Goal: Task Accomplishment & Management: Manage account settings

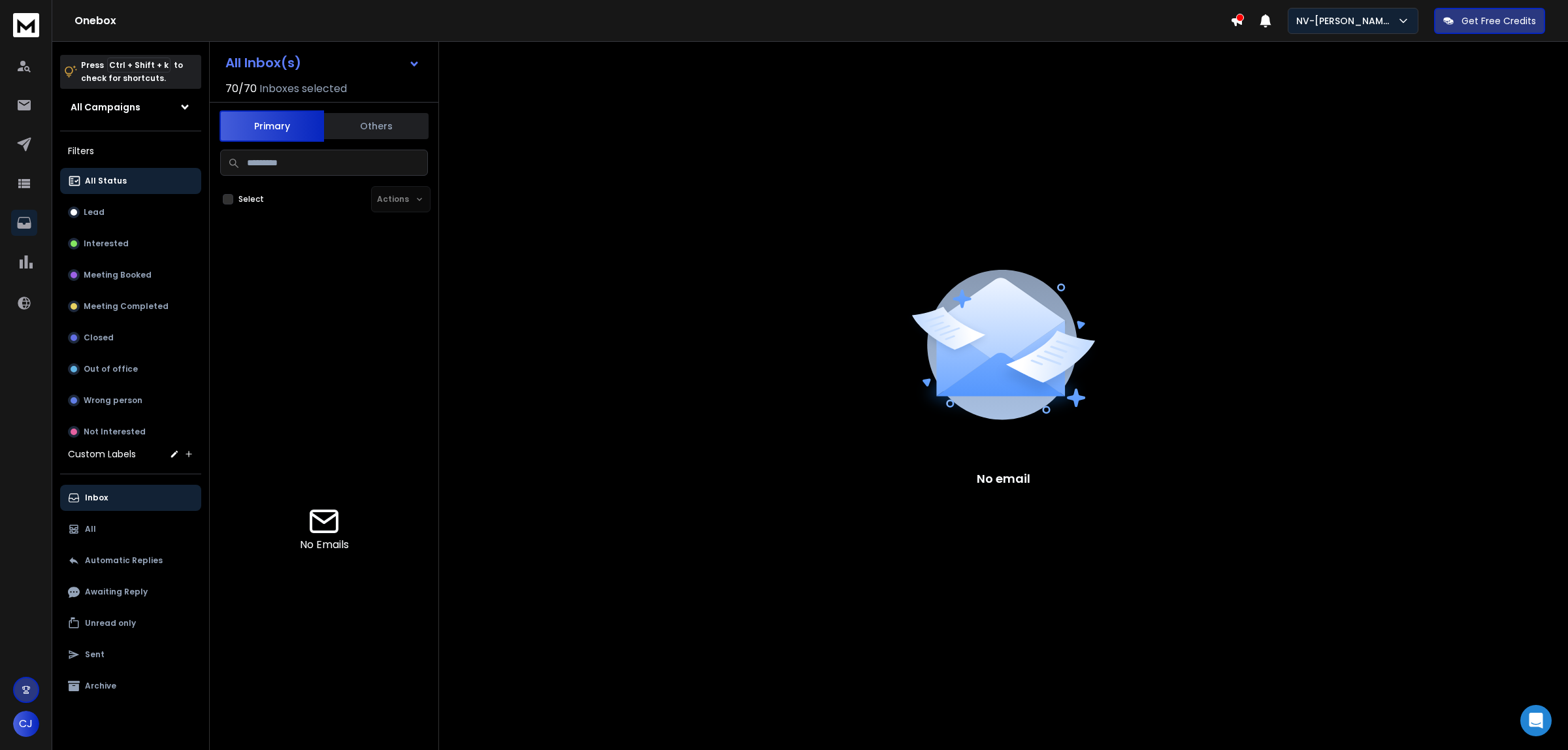
click at [1370, 18] on div "NV-Mel" at bounding box center [1353, 21] width 114 height 13
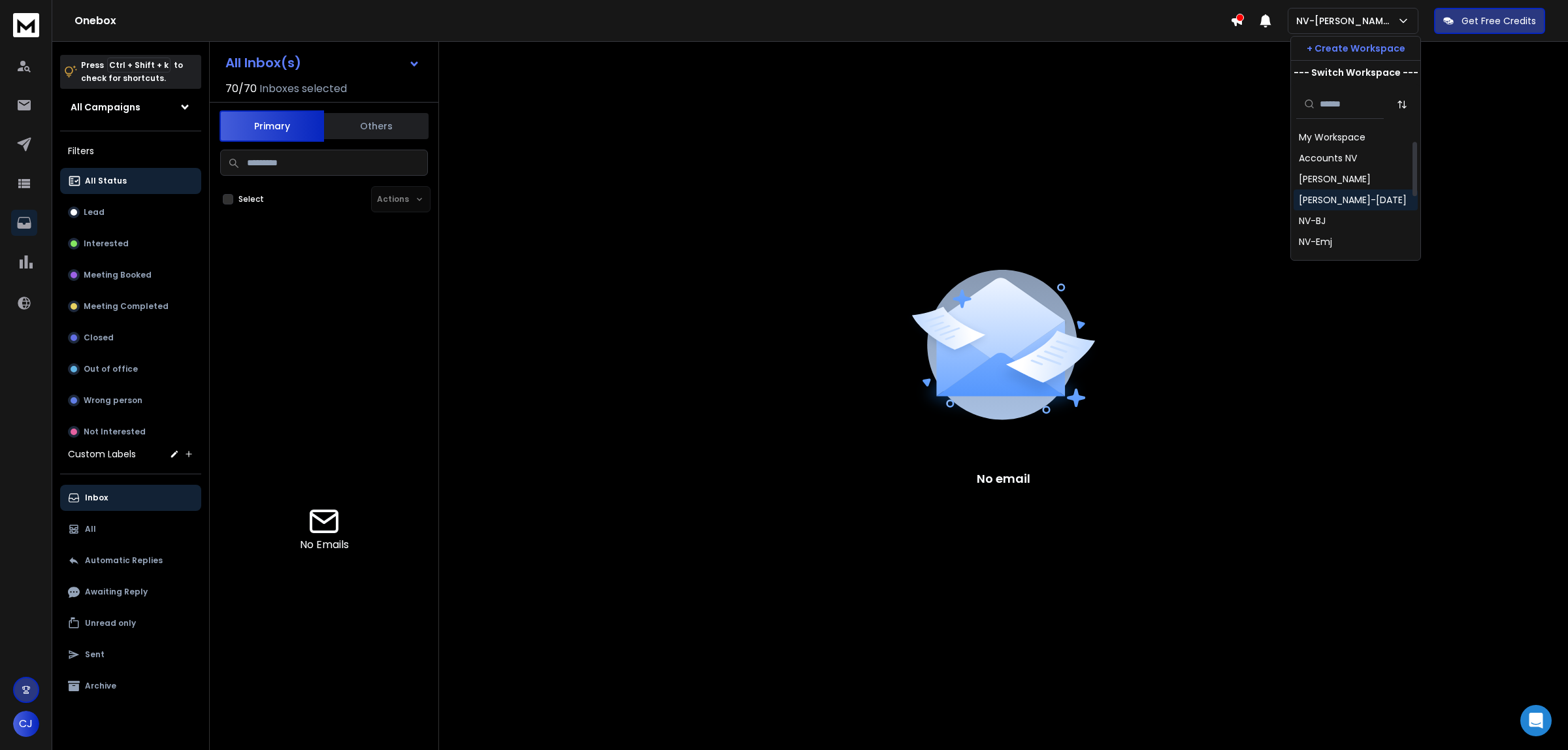
scroll to position [82, 0]
click at [1321, 223] on div "Rico" at bounding box center [1355, 222] width 124 height 21
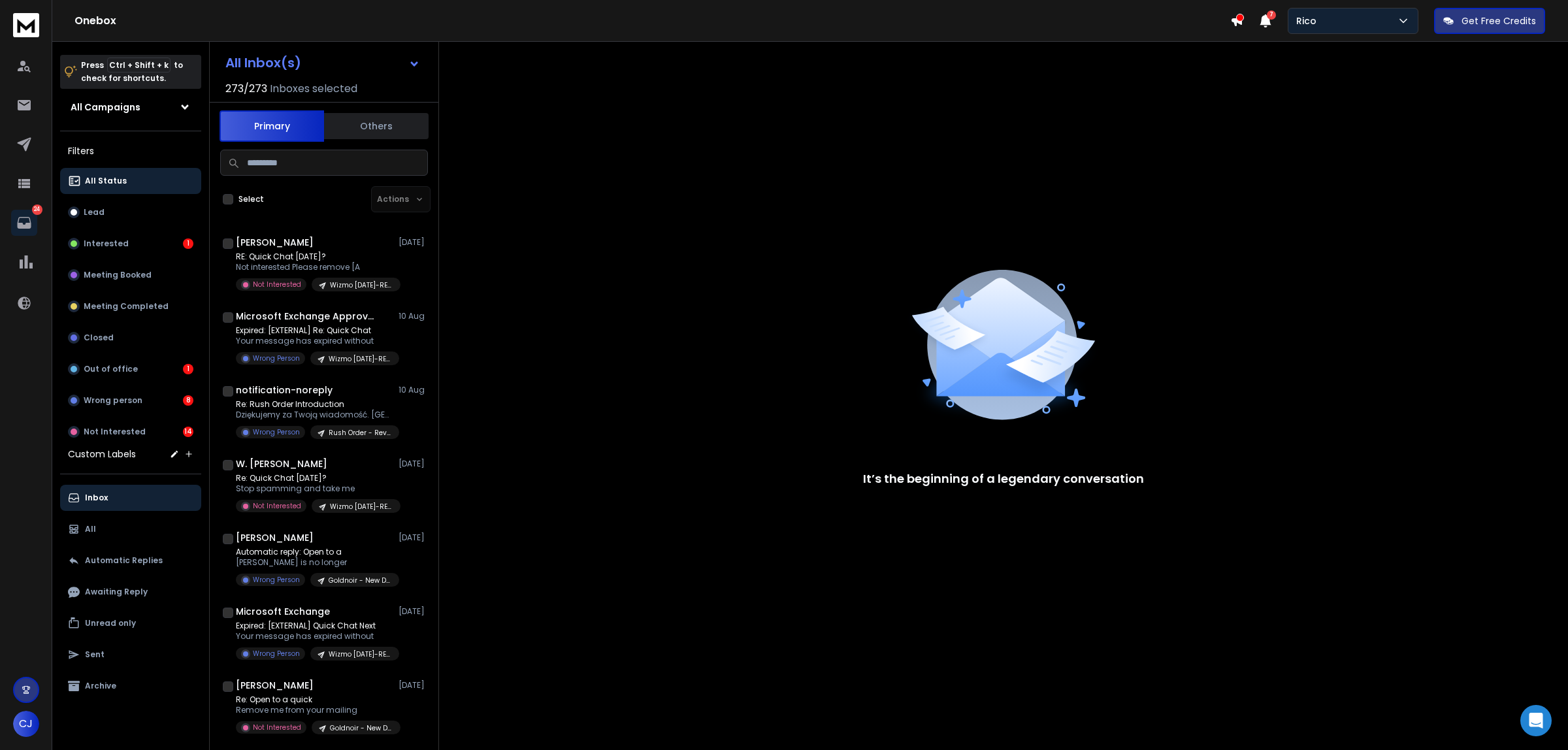
click at [1382, 21] on div "Rico" at bounding box center [1353, 21] width 114 height 13
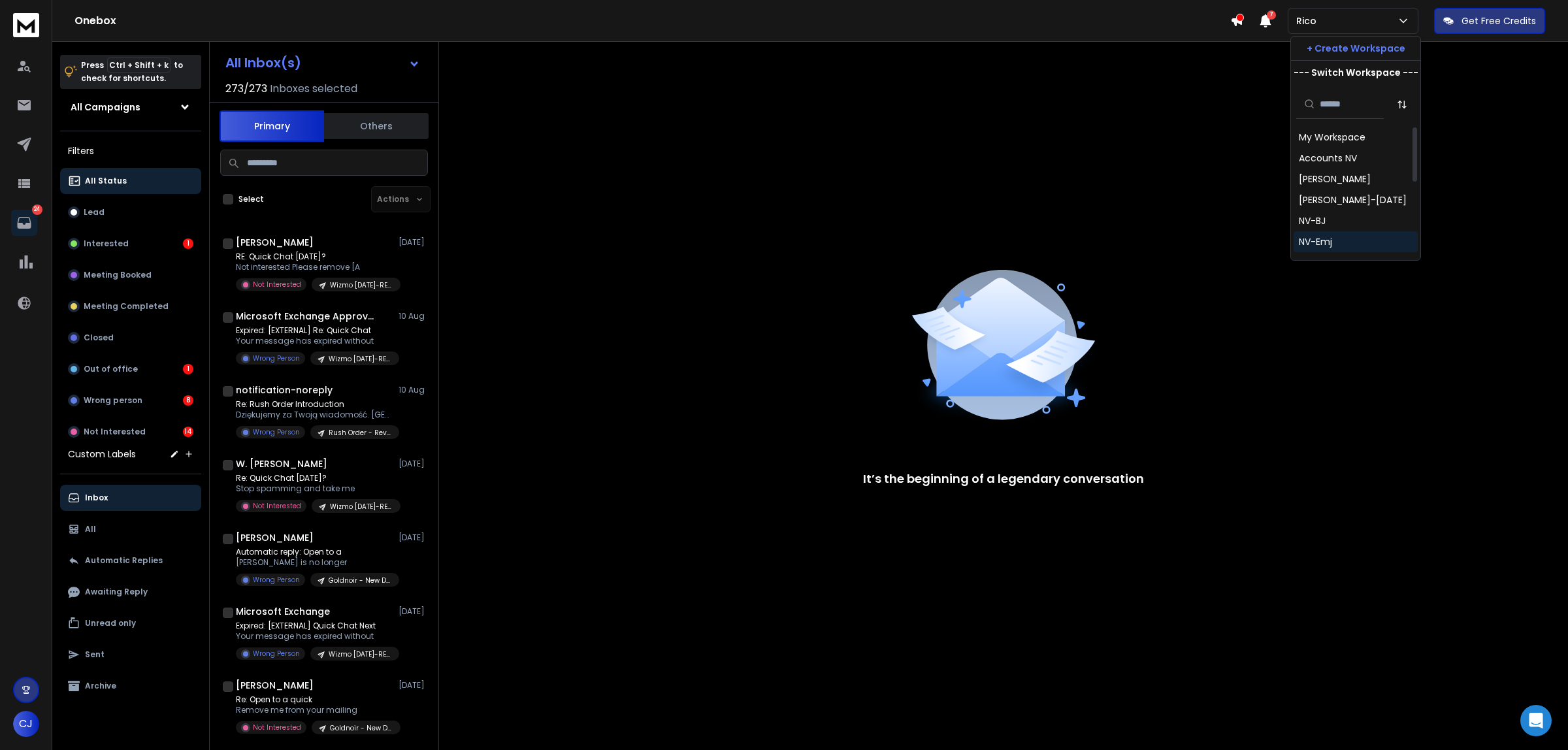
click at [1336, 243] on div "NV-Emj" at bounding box center [1355, 242] width 124 height 21
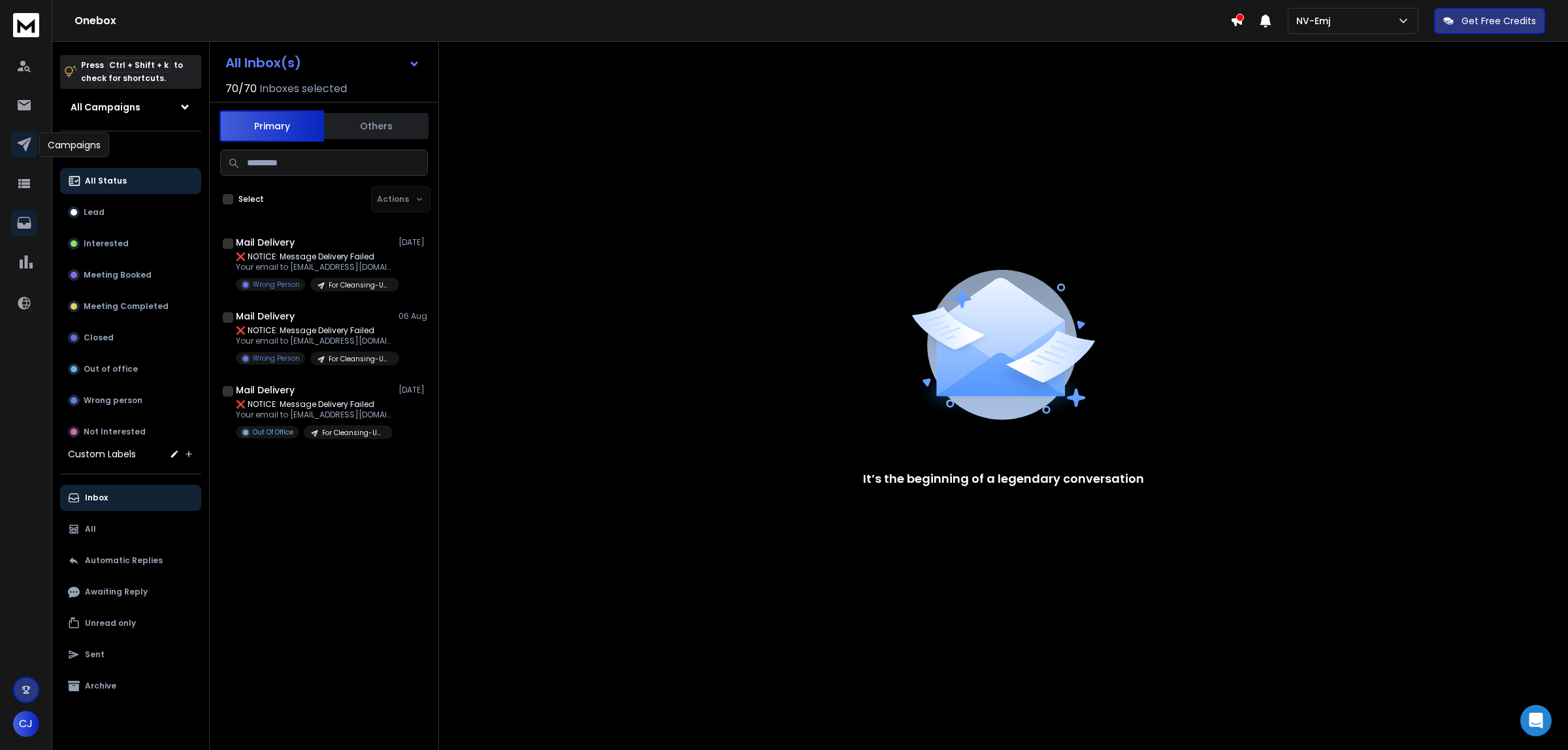
click at [23, 146] on icon at bounding box center [24, 145] width 16 height 16
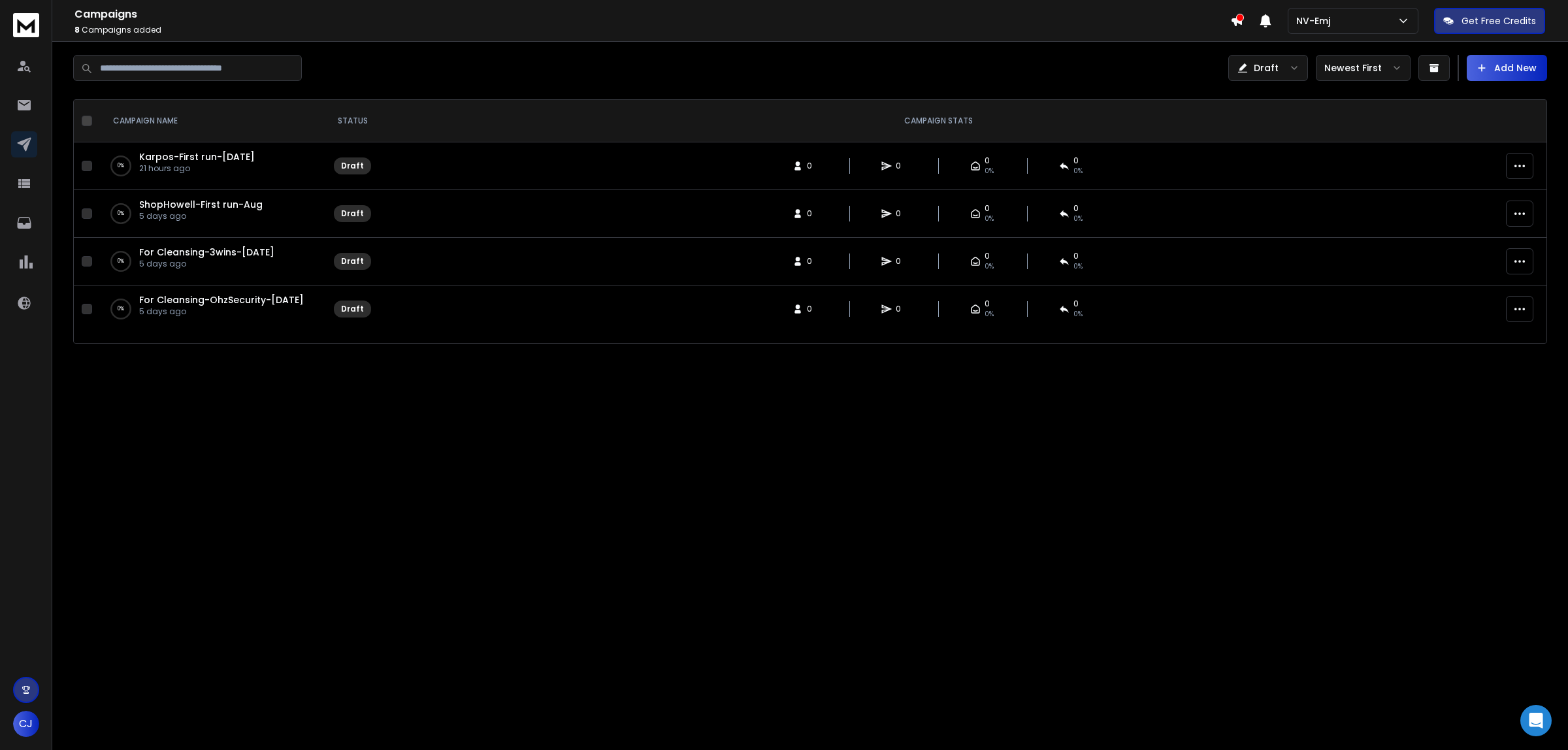
click at [704, 516] on div "Get only verified leads with our AI-powered Lead Finder, starting at $22/mo Try…" at bounding box center [784, 375] width 1568 height 750
click at [1285, 63] on div "Draft" at bounding box center [1267, 68] width 63 height 13
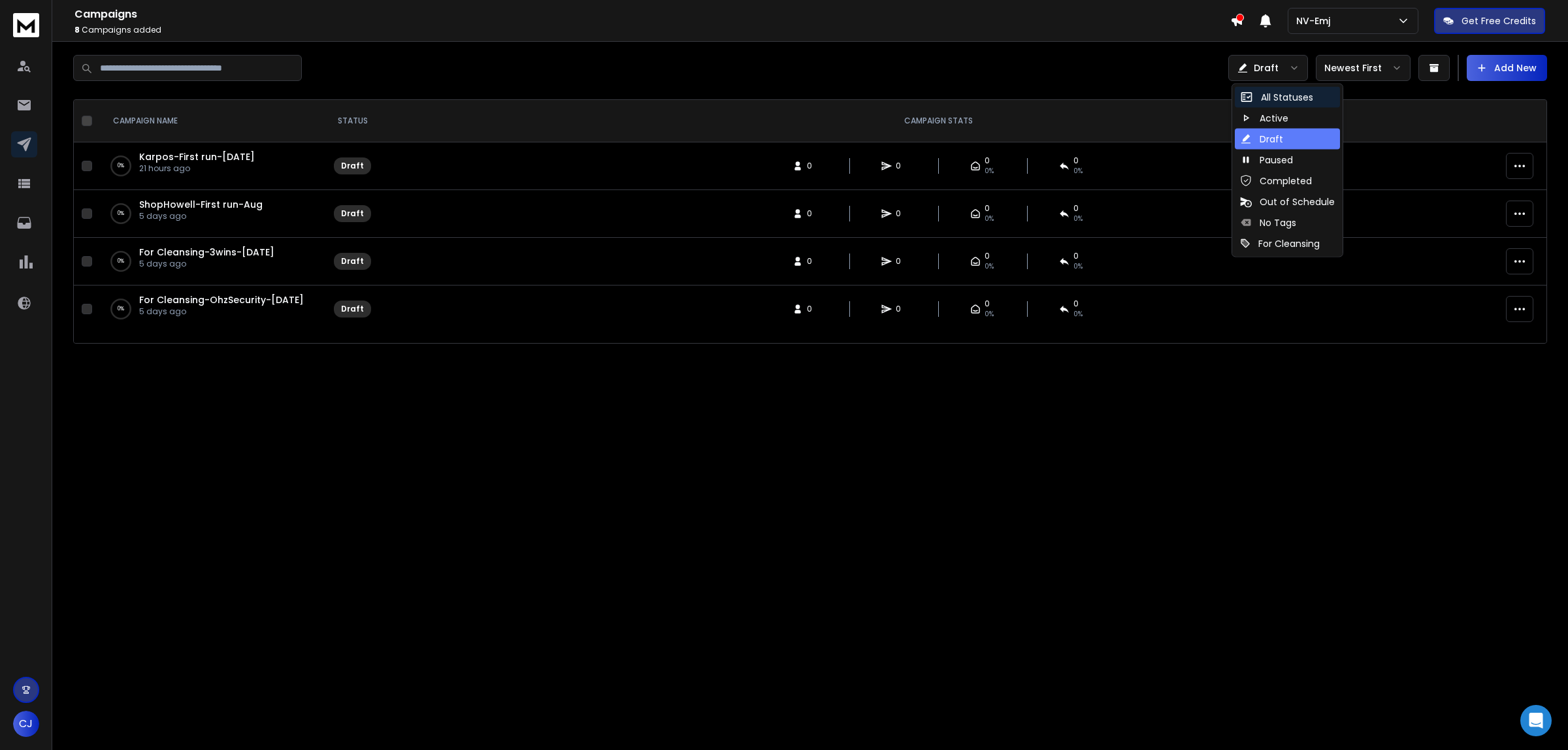
click at [1272, 111] on div "Active" at bounding box center [1264, 118] width 48 height 13
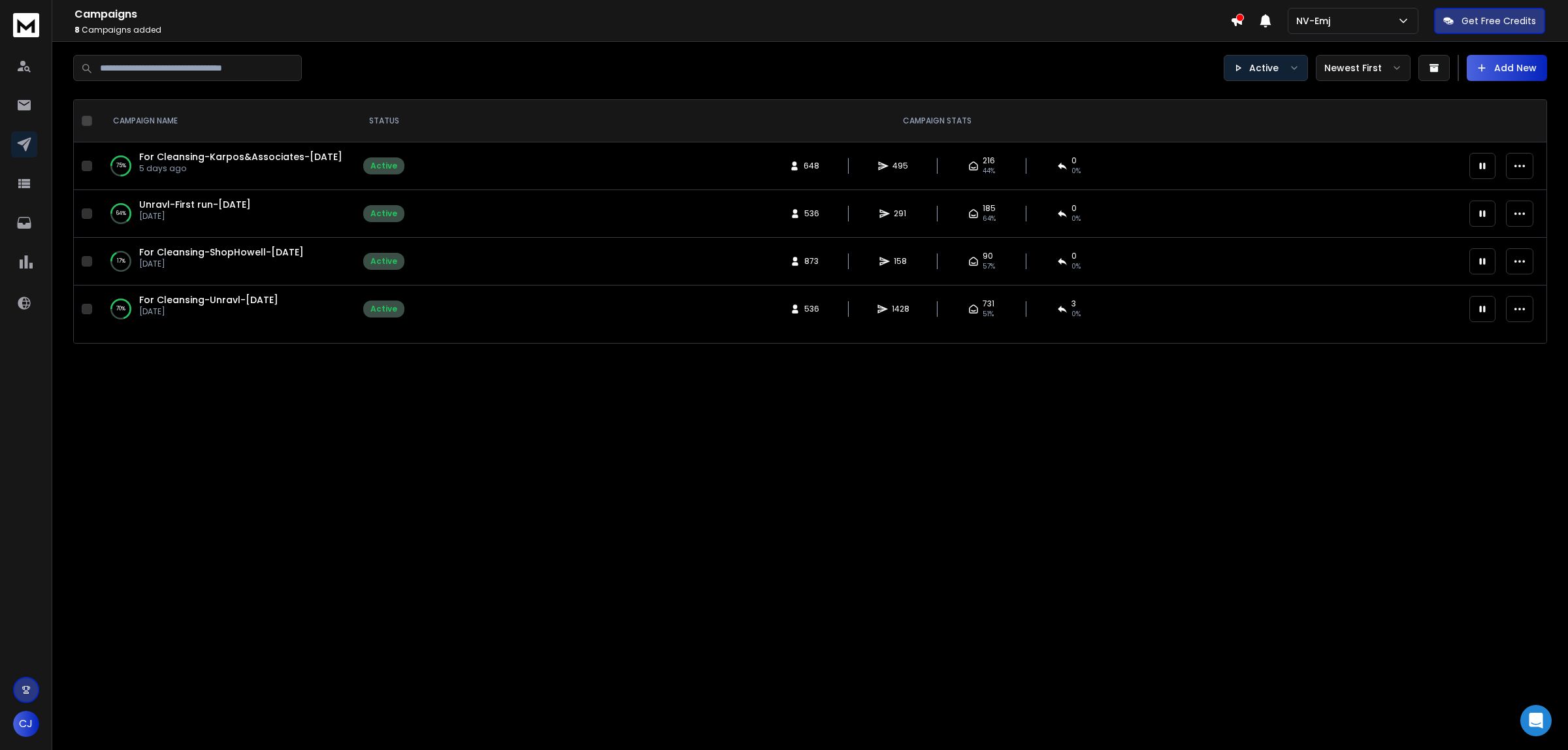
click at [1280, 74] on div "Active" at bounding box center [1266, 68] width 68 height 13
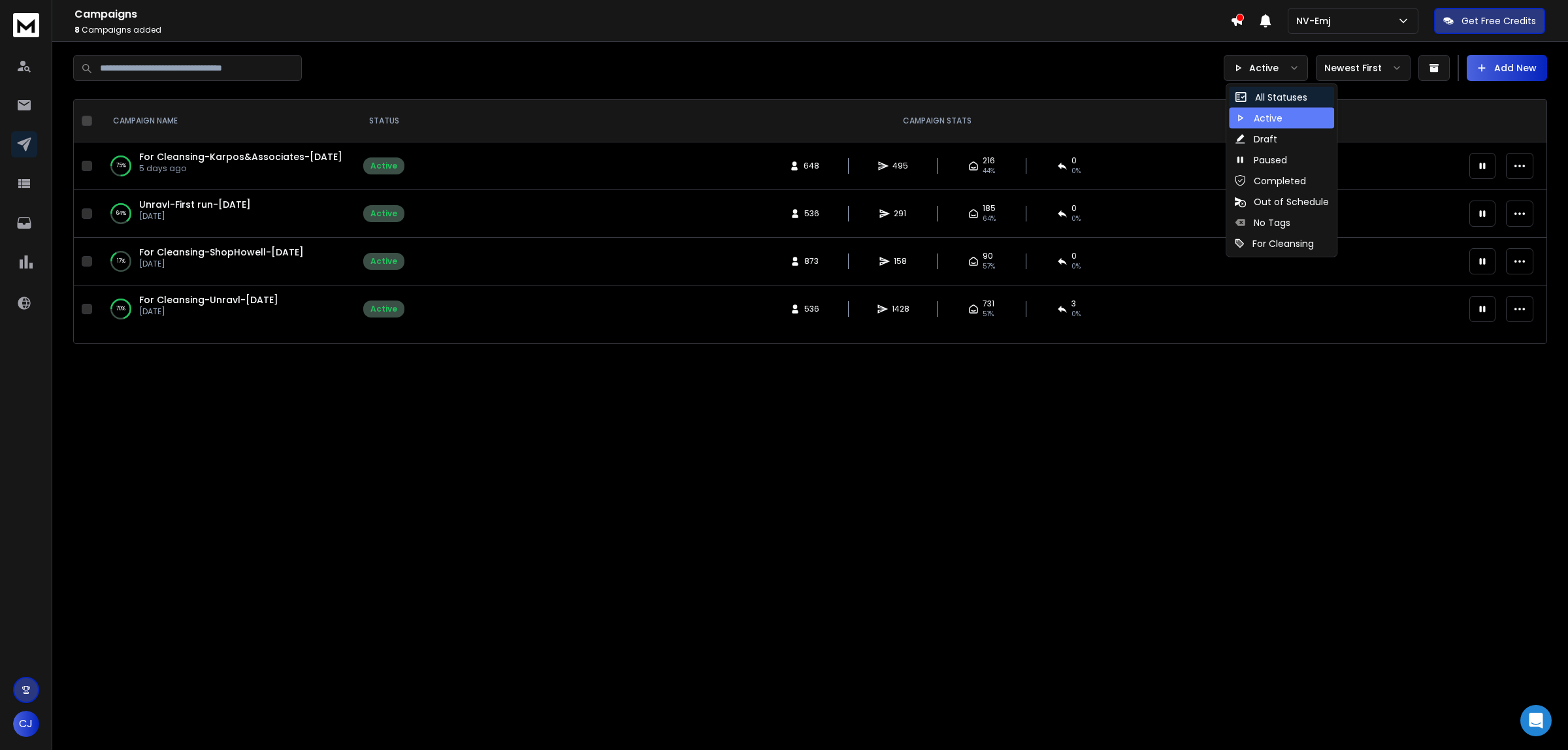
click at [1116, 70] on div "Campaigns 8 Campaigns Added Active Newest First Add New" at bounding box center [1178, 68] width 737 height 26
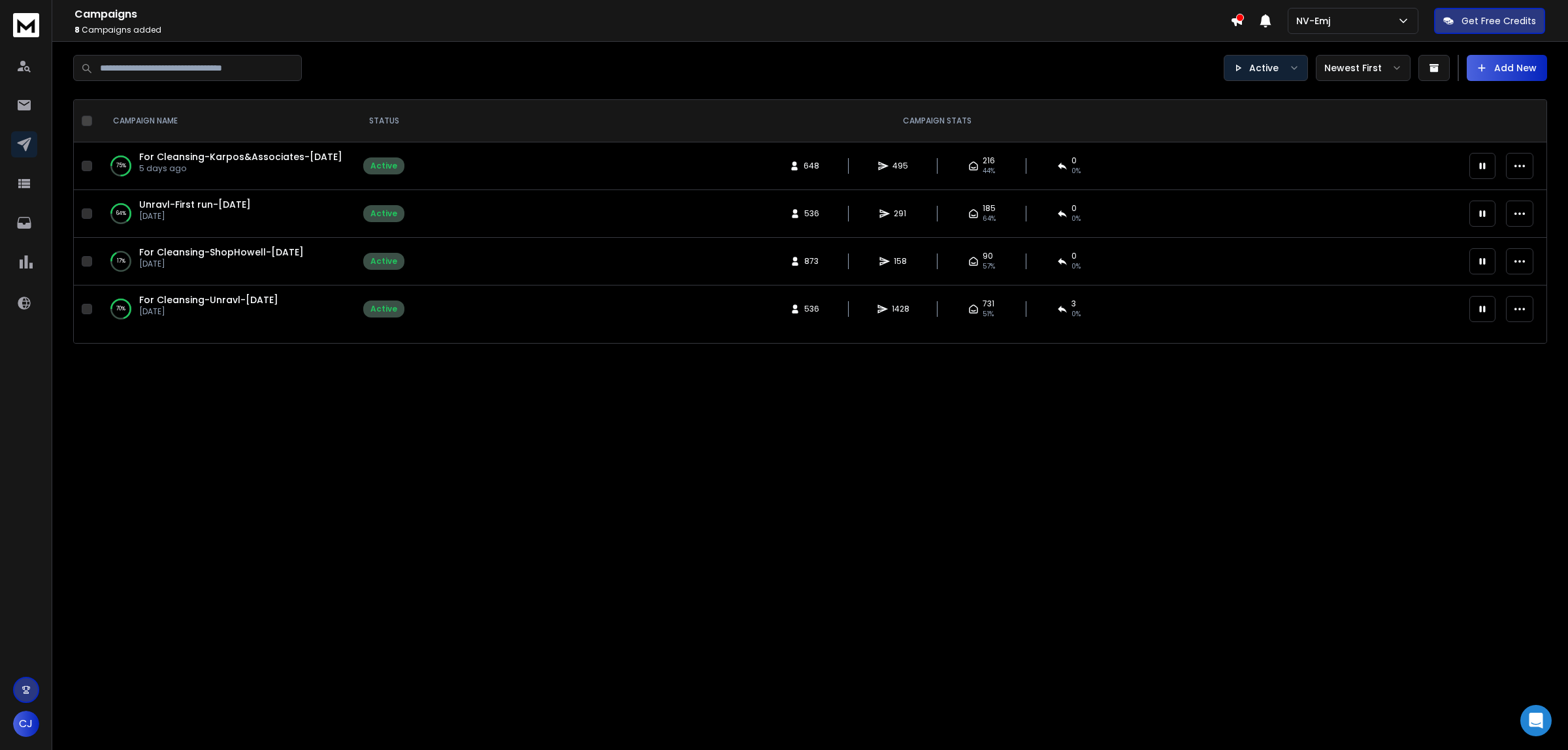
click at [1270, 68] on p "Active" at bounding box center [1264, 68] width 29 height 13
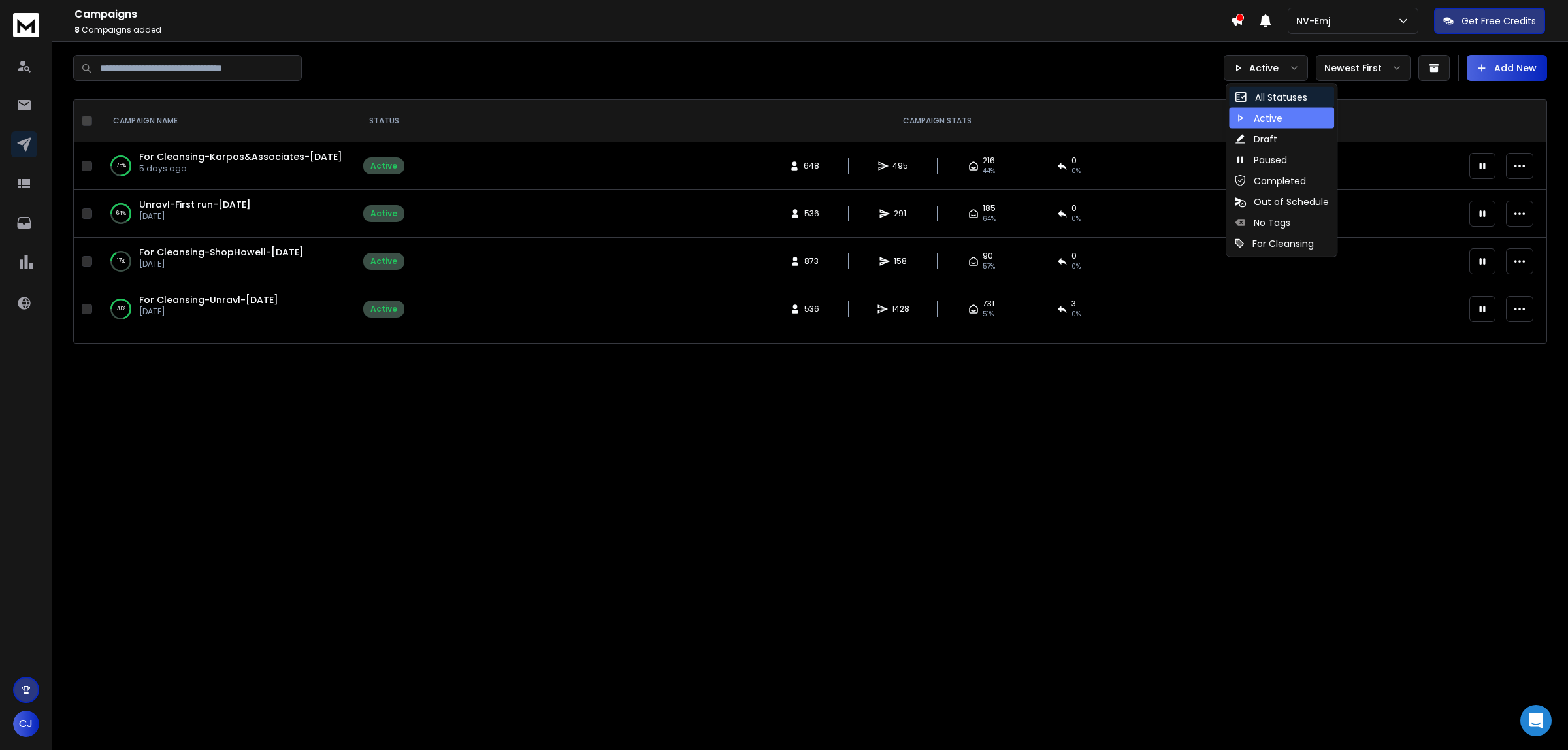
click at [1264, 99] on div "All Statuses" at bounding box center [1271, 97] width 73 height 13
